Goal: Find specific page/section: Find specific page/section

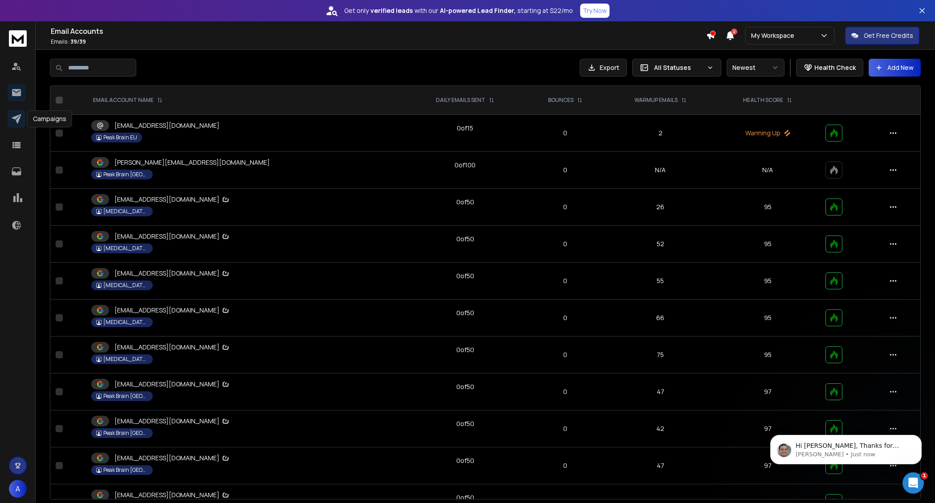
click at [19, 122] on icon at bounding box center [16, 118] width 11 height 11
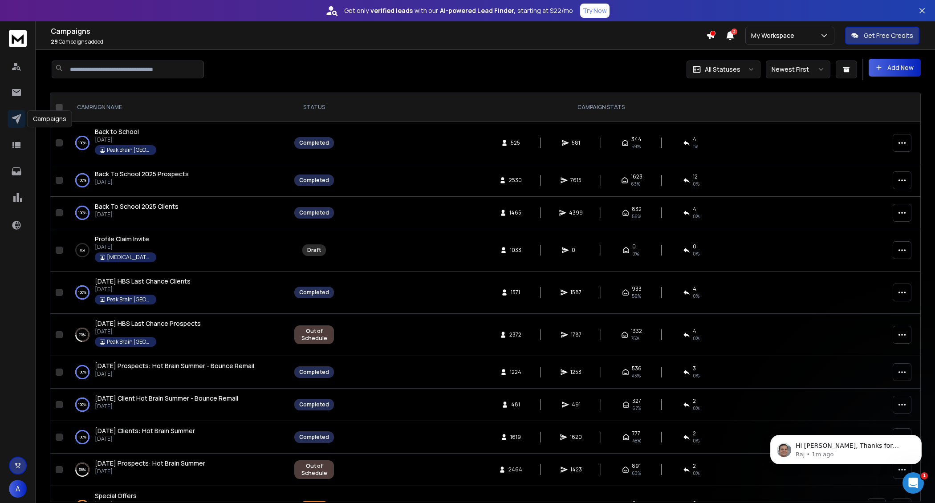
click at [152, 209] on span "Back To School 2025 Clients" at bounding box center [137, 206] width 84 height 8
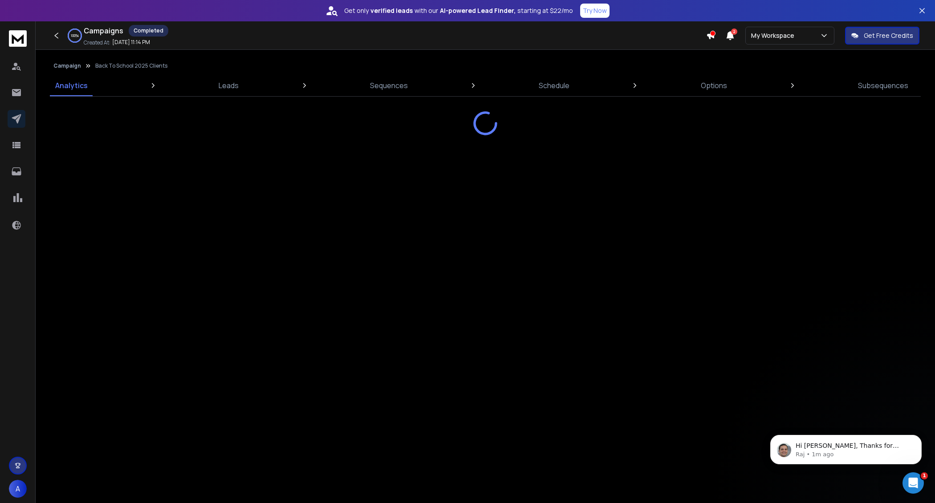
click at [373, 72] on div "Campaign Back To School 2025 Clients" at bounding box center [485, 66] width 870 height 14
click at [384, 88] on p "Sequences" at bounding box center [389, 85] width 38 height 11
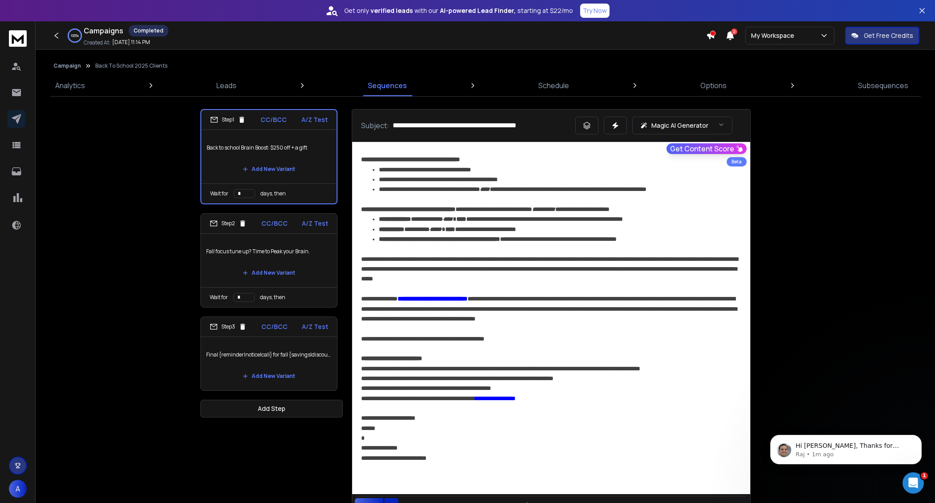
scroll to position [36, 0]
